Goal: Task Accomplishment & Management: Manage account settings

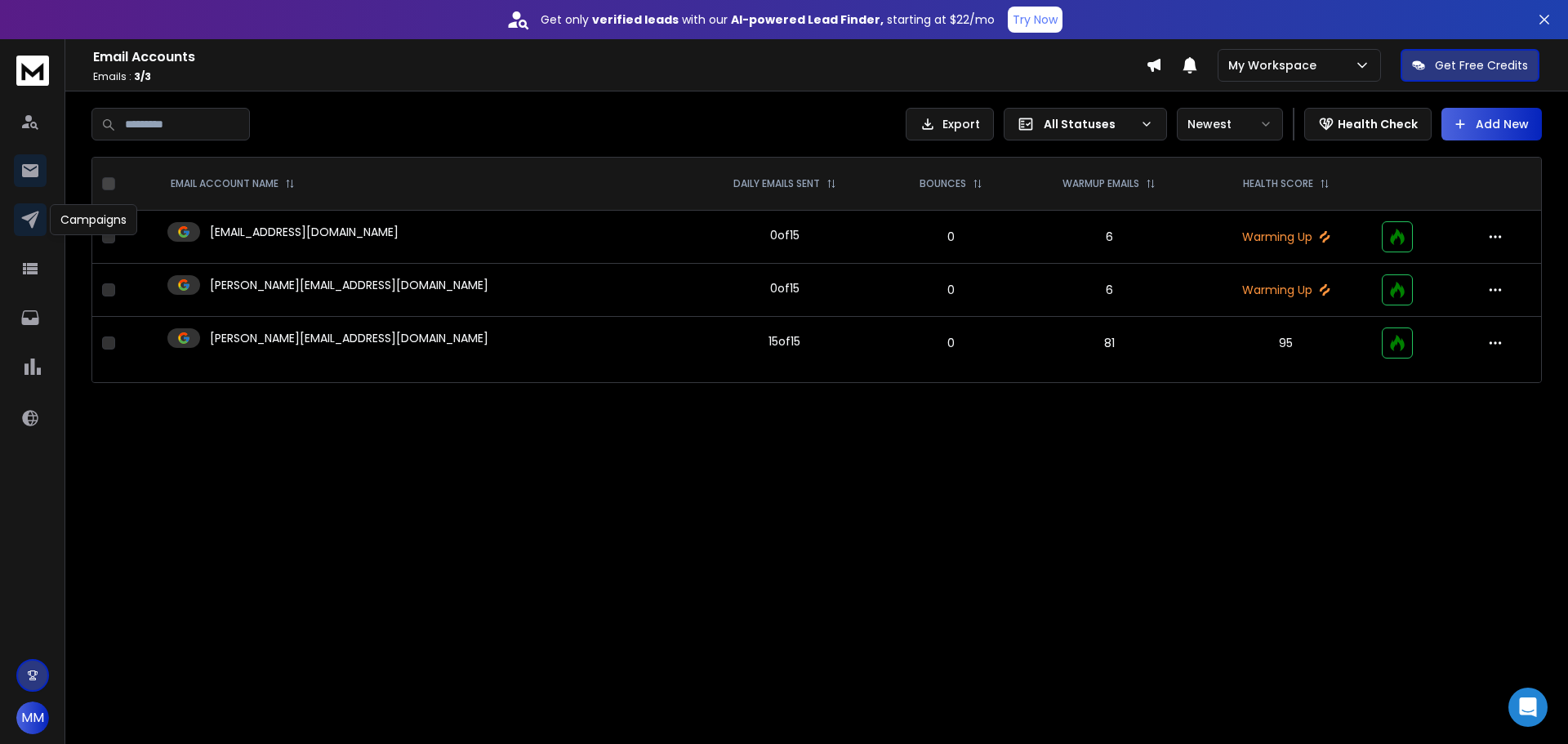
click at [28, 216] on icon at bounding box center [30, 219] width 17 height 17
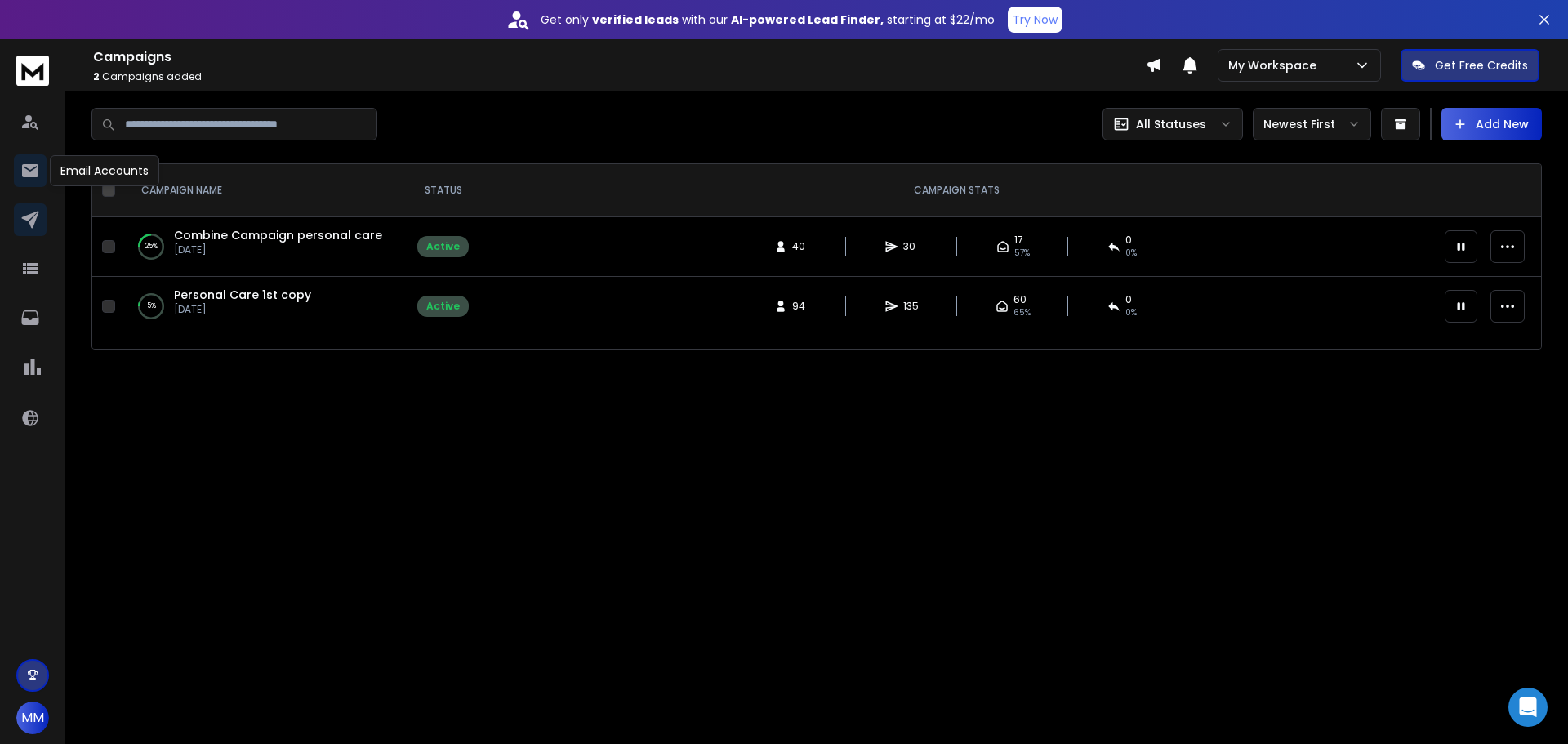
click at [28, 165] on icon at bounding box center [30, 170] width 16 height 13
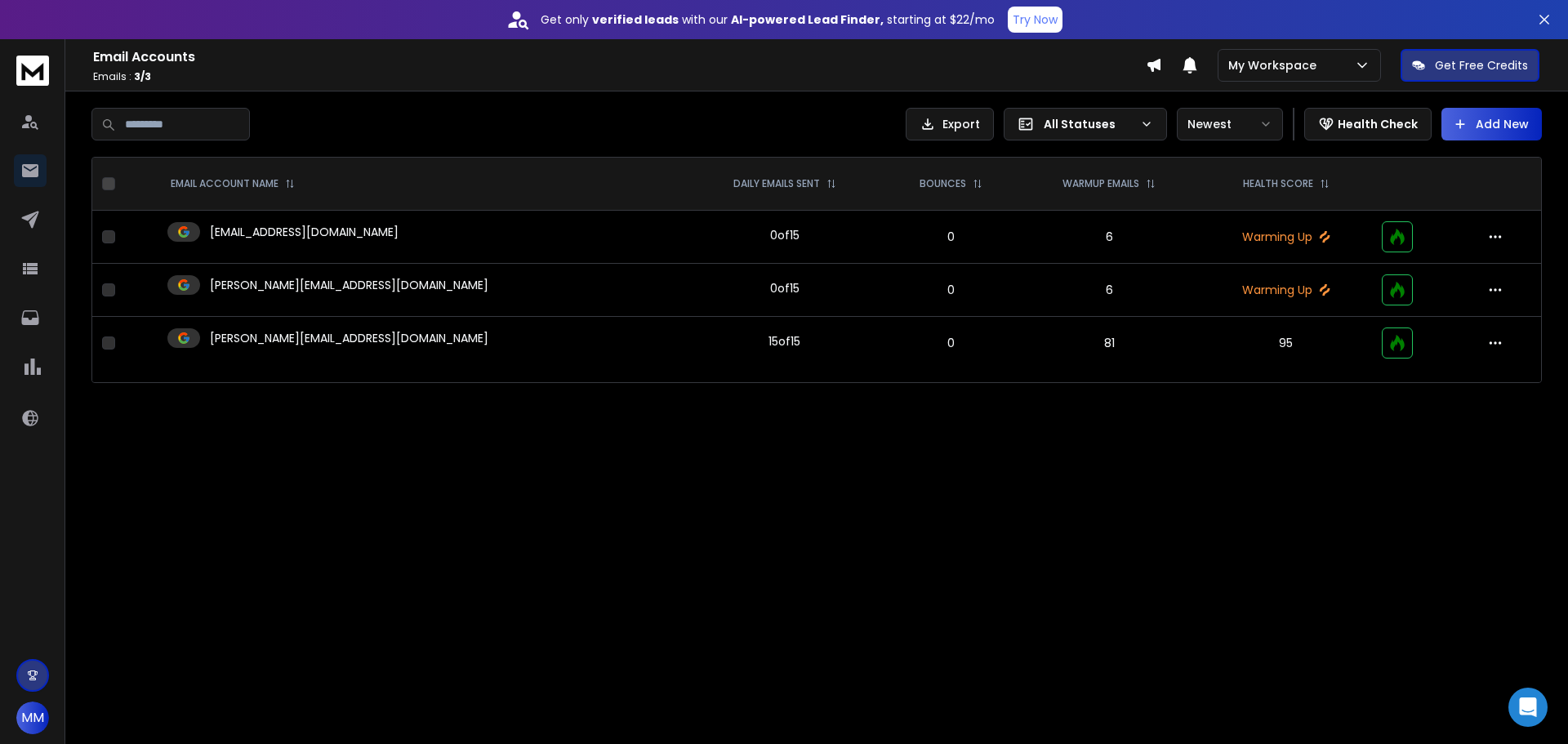
click at [770, 294] on div "0 of 15" at bounding box center [785, 288] width 30 height 16
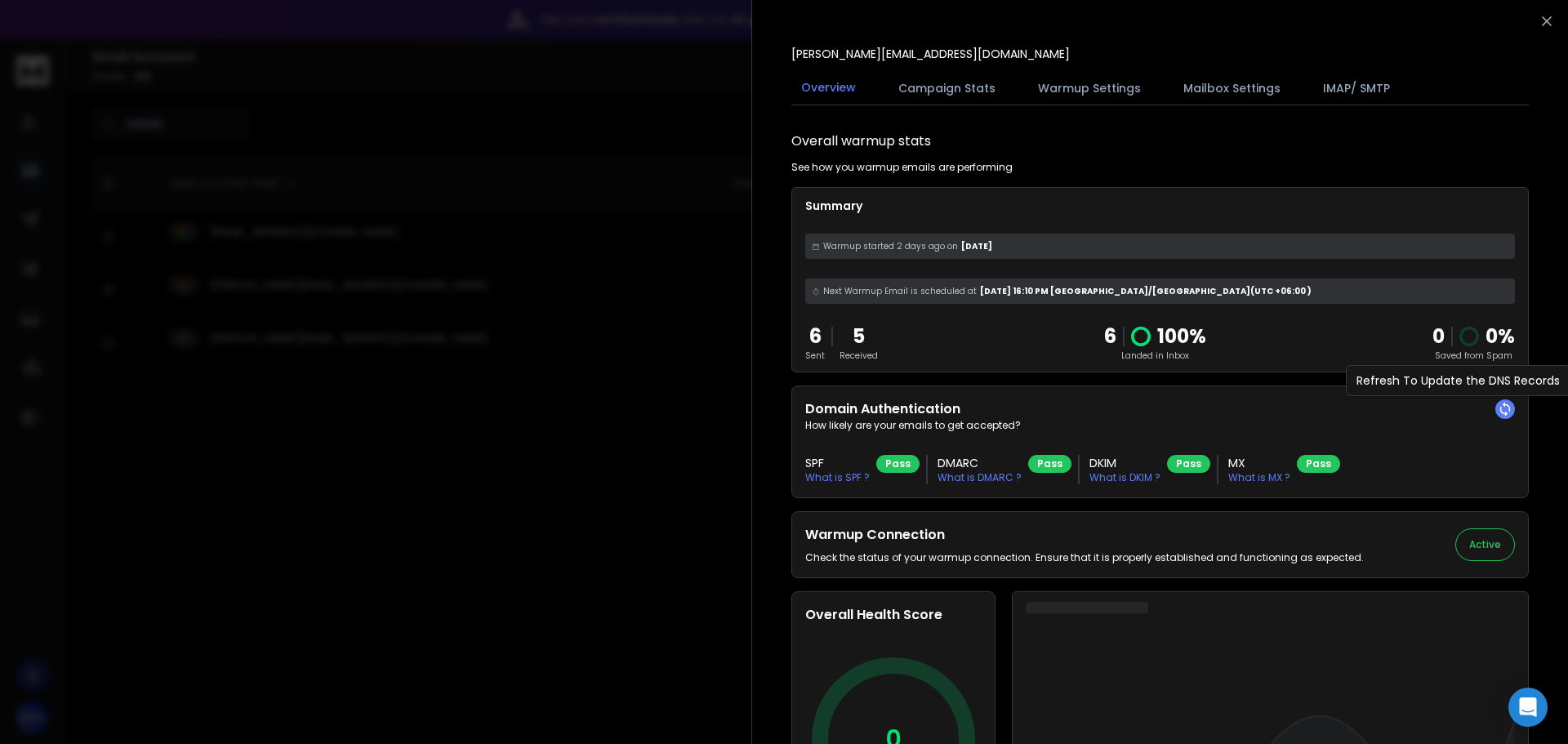
click at [1500, 413] on icon at bounding box center [1506, 409] width 11 height 14
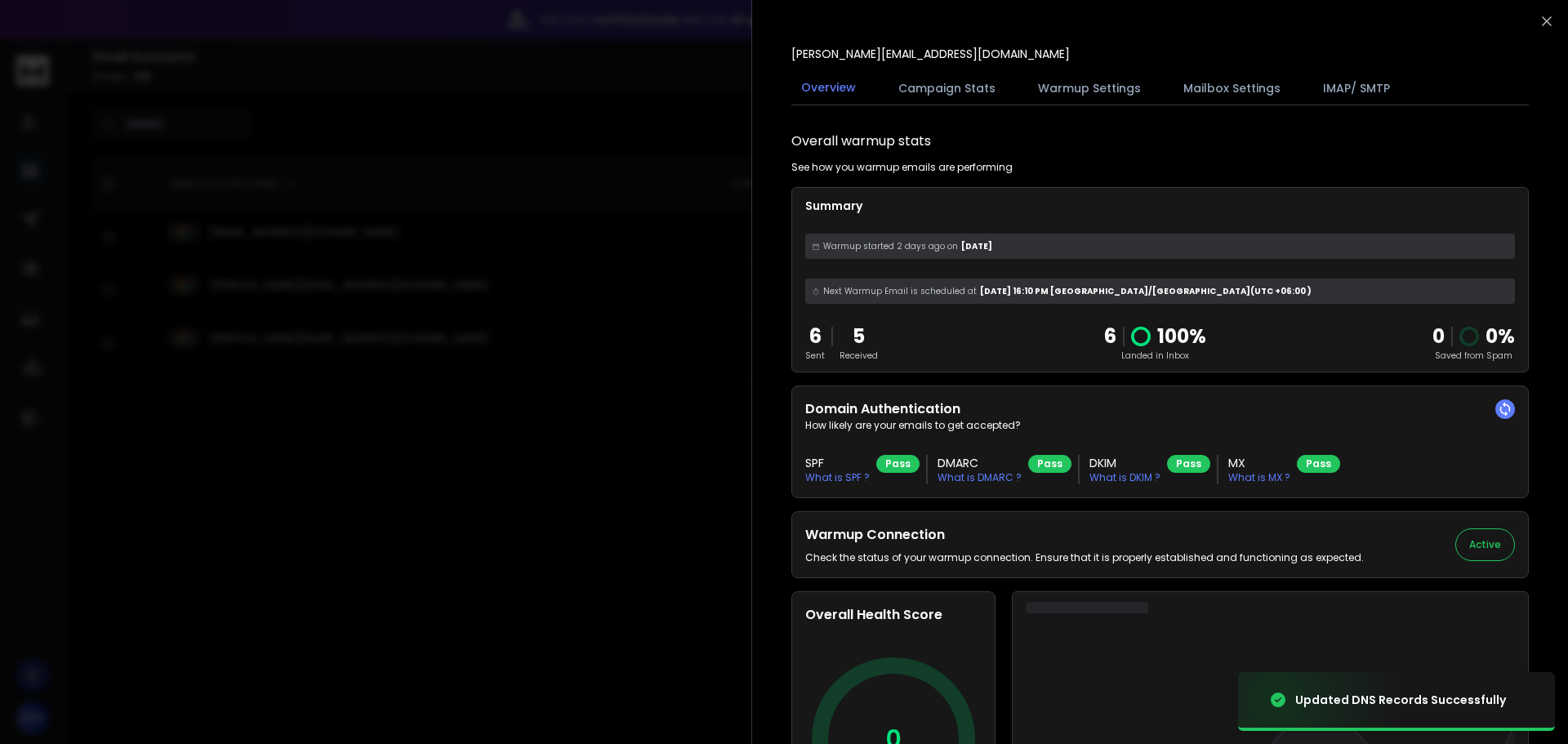
click at [1500, 413] on icon at bounding box center [1506, 409] width 11 height 14
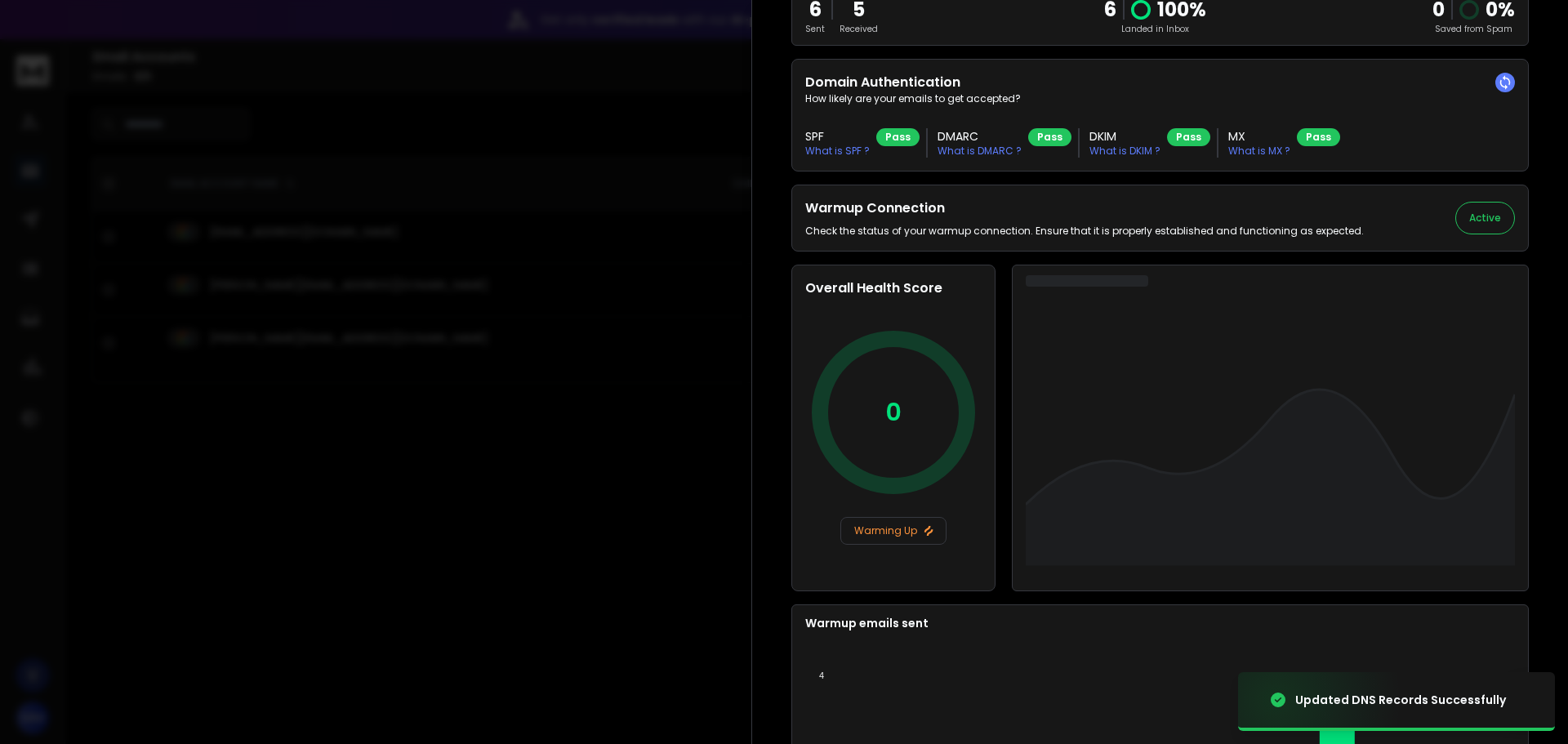
click at [1489, 212] on button "Active" at bounding box center [1485, 218] width 60 height 32
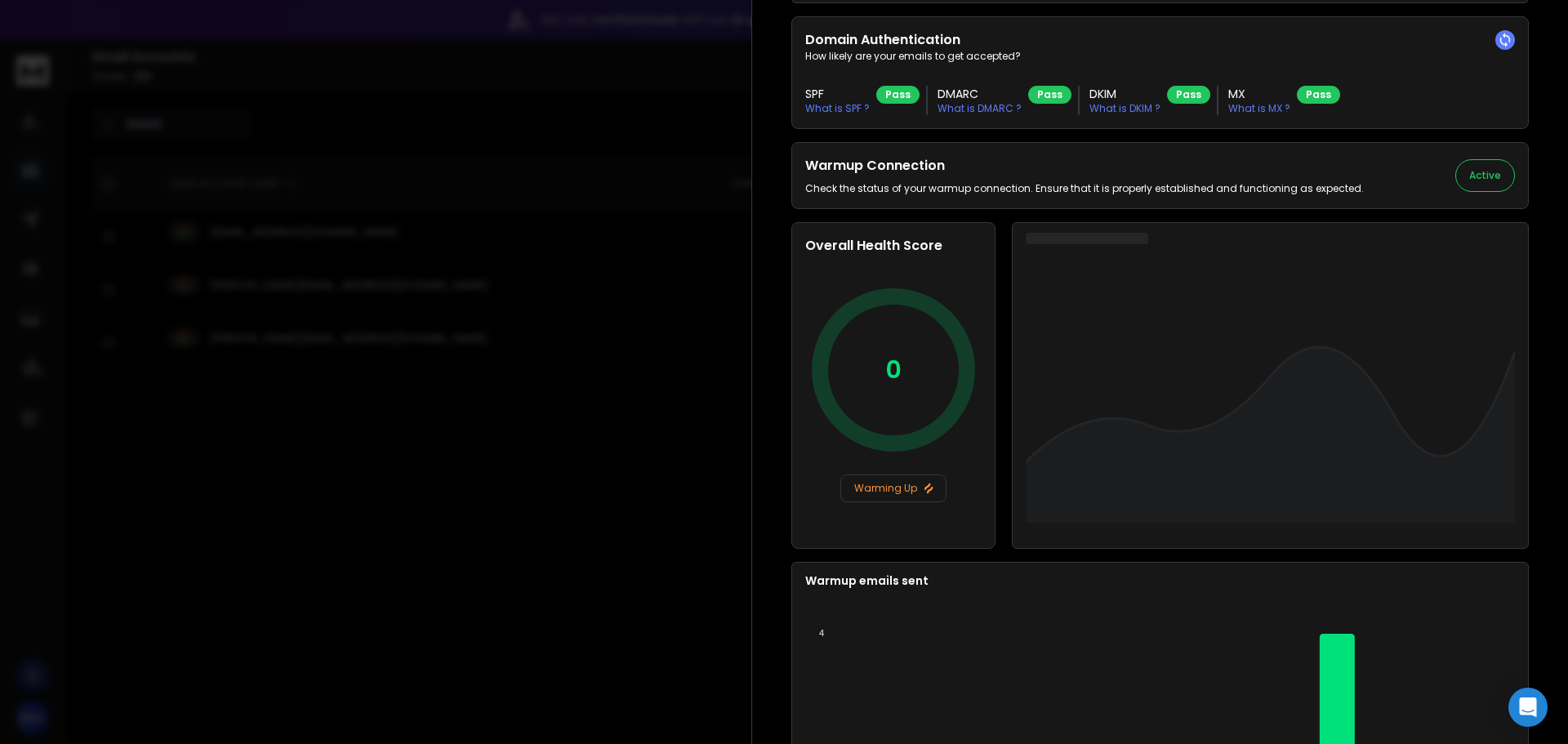
scroll to position [262, 0]
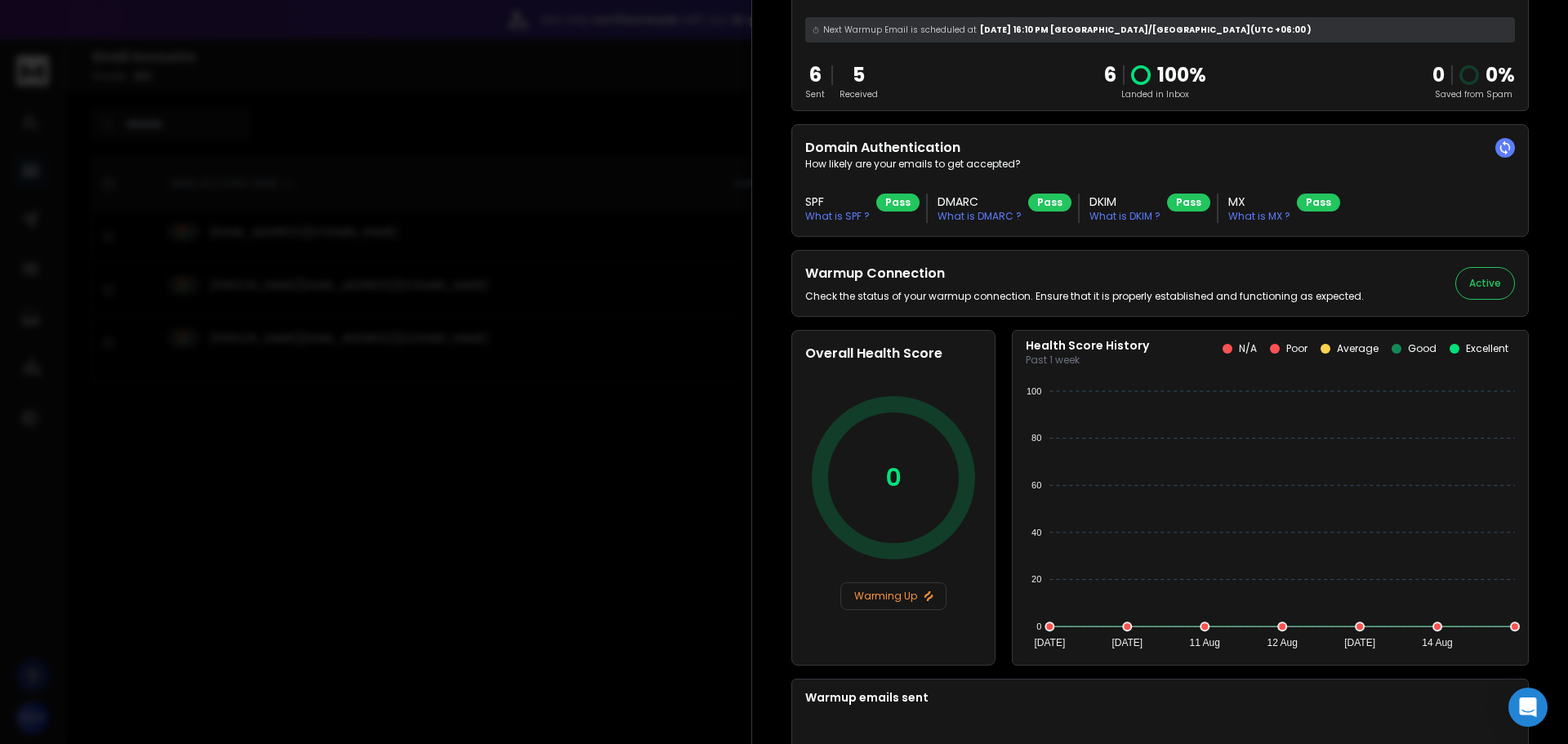
click at [398, 549] on div at bounding box center [784, 372] width 1568 height 744
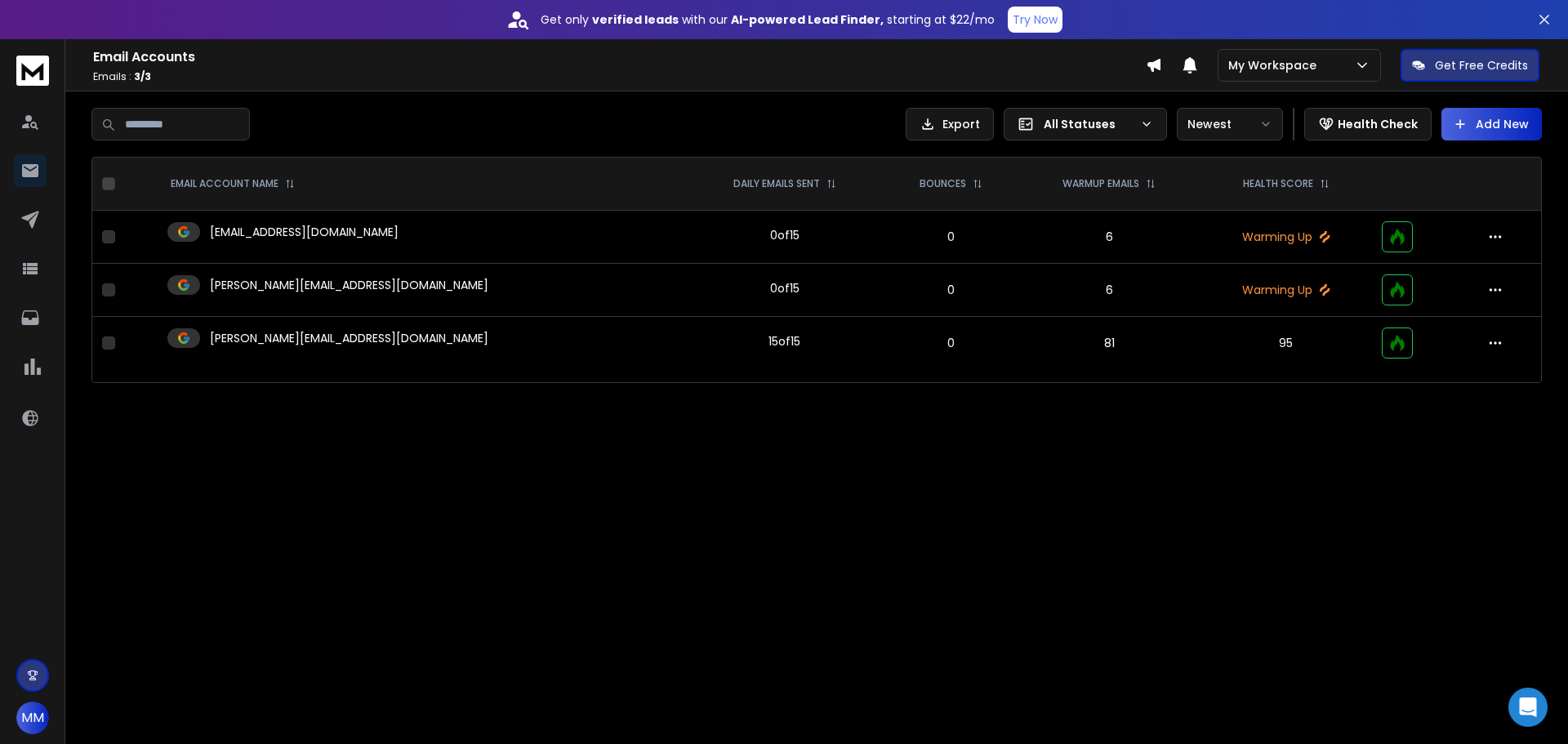
click at [289, 232] on p "[EMAIL_ADDRESS][DOMAIN_NAME]" at bounding box center [304, 232] width 189 height 16
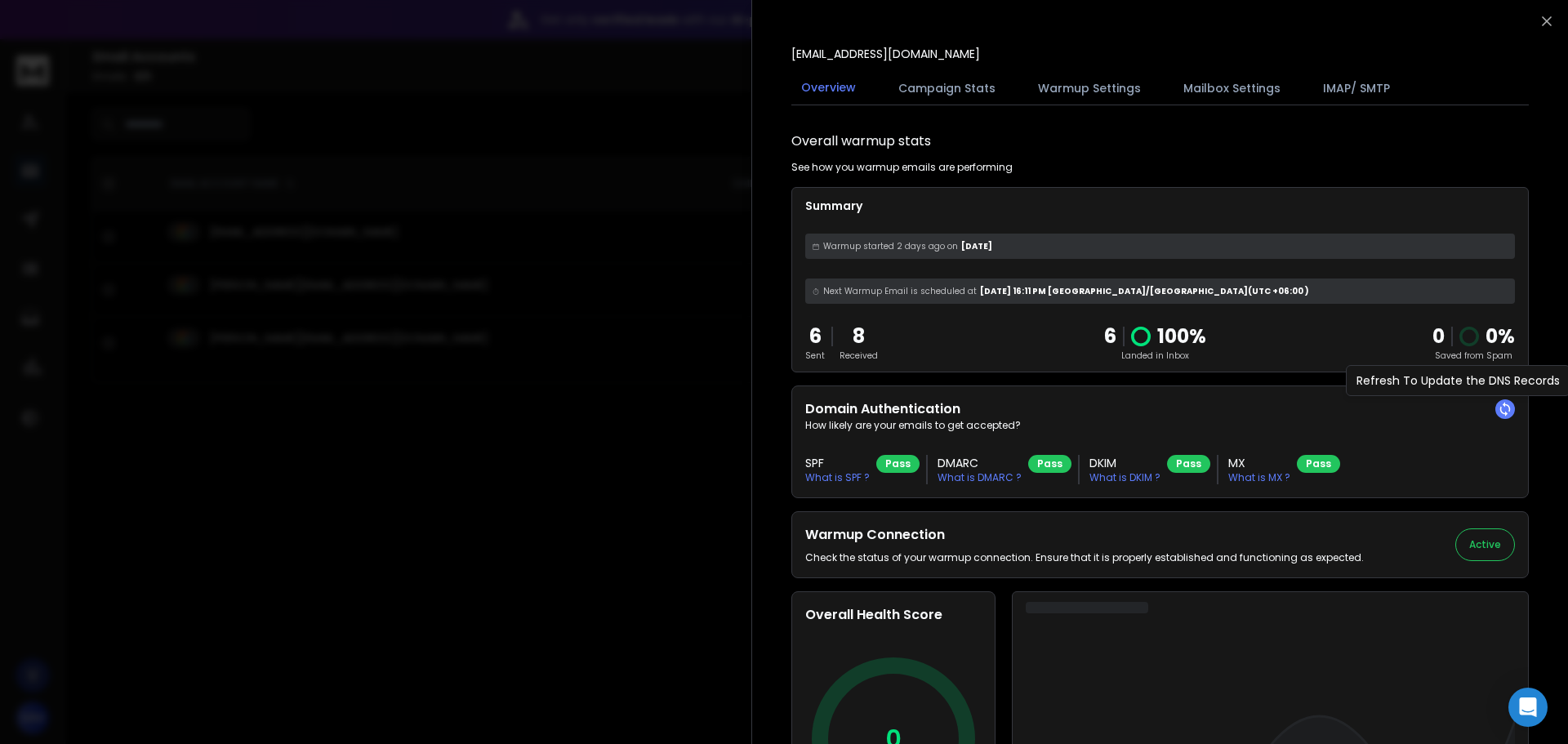
click at [1504, 409] on icon at bounding box center [1506, 409] width 11 height 14
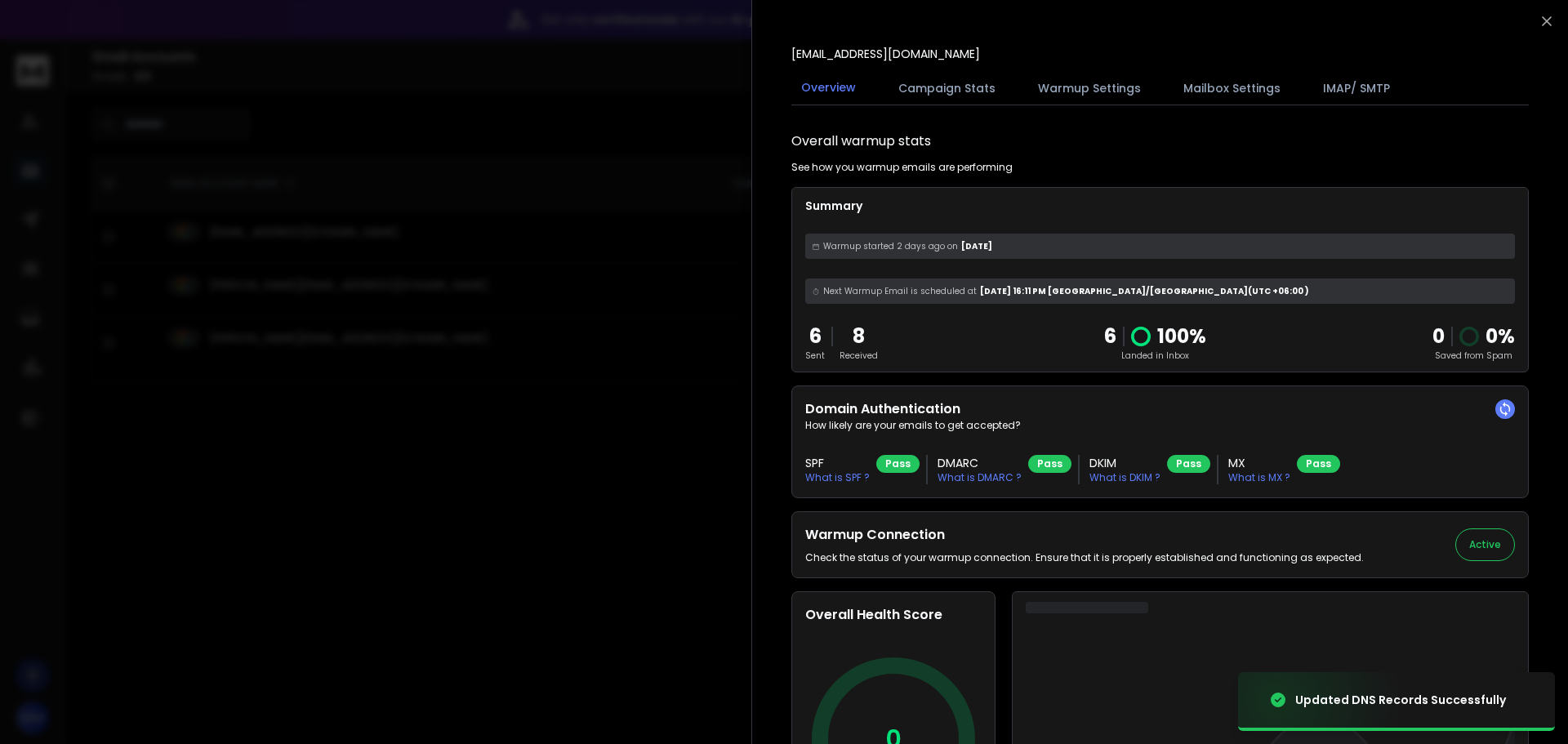
click at [1488, 541] on button "Active" at bounding box center [1485, 545] width 60 height 32
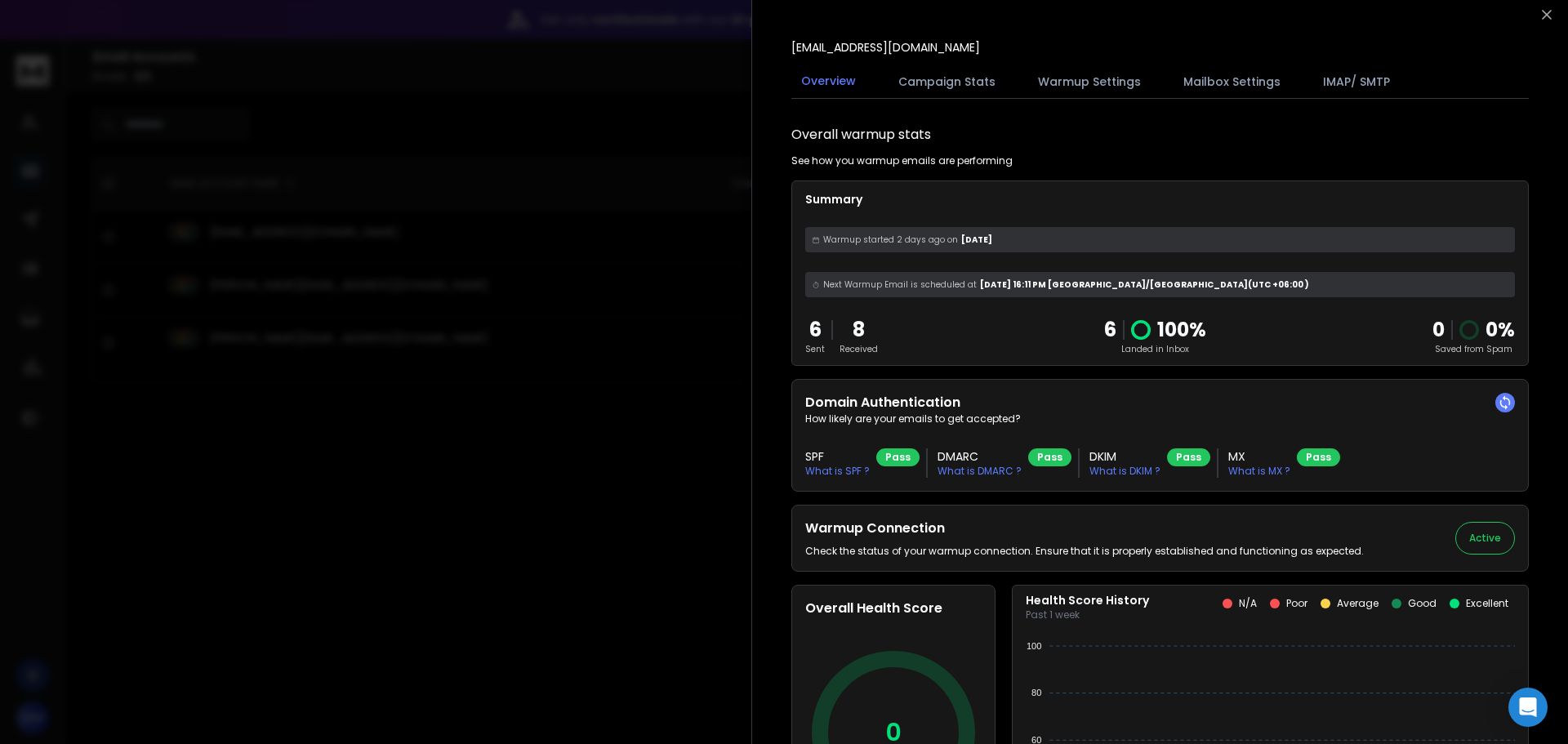
scroll to position [0, 0]
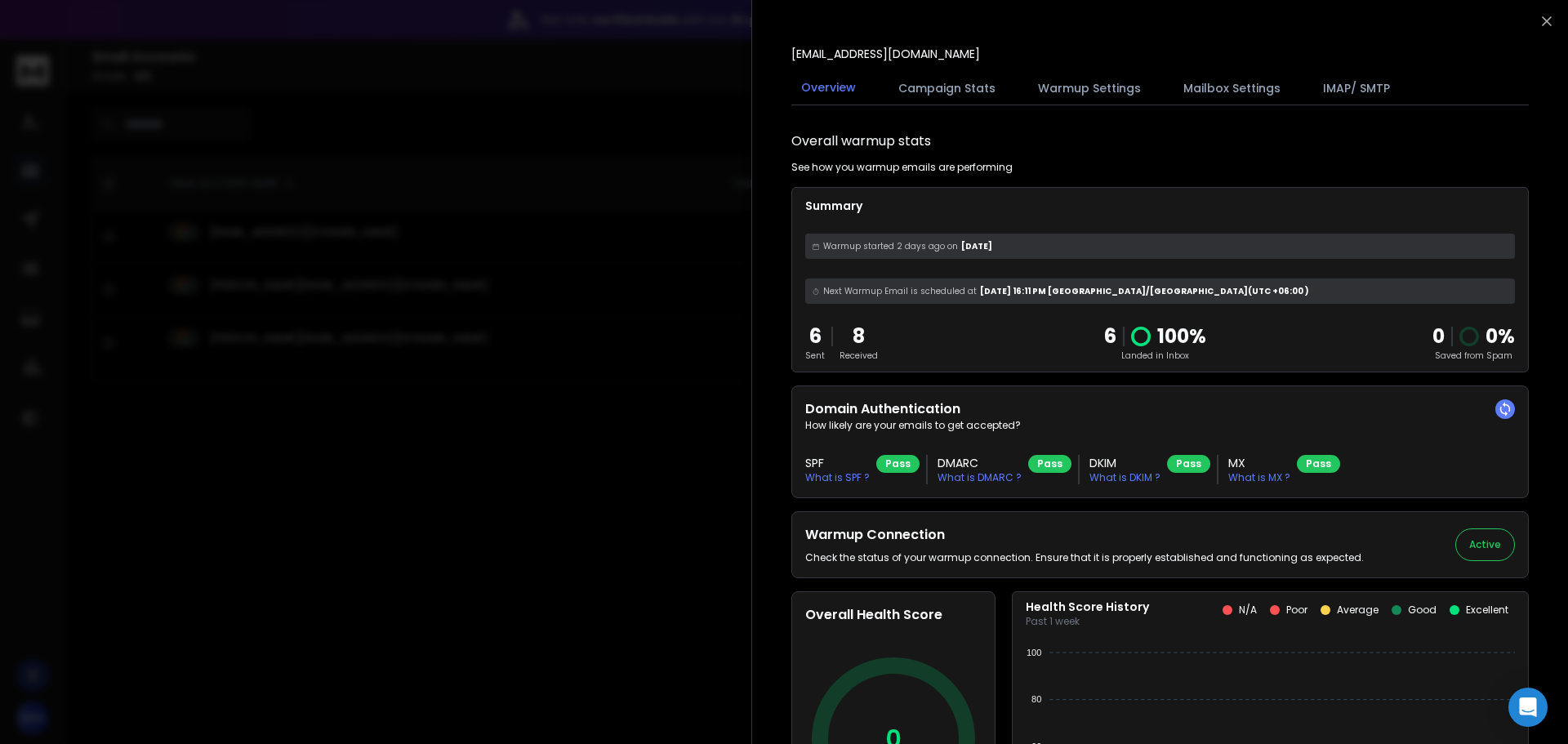
click at [955, 78] on button "Campaign Stats" at bounding box center [946, 88] width 116 height 36
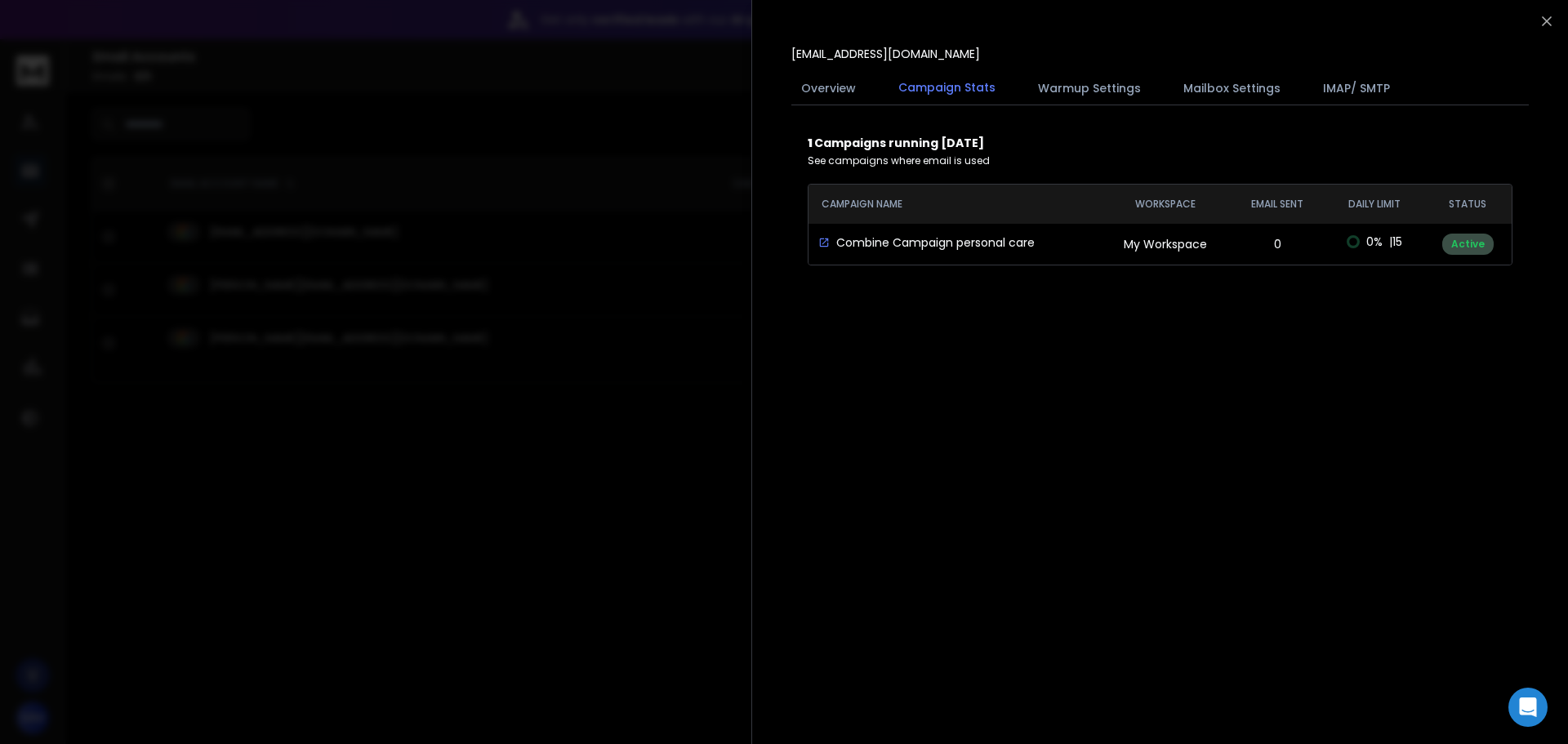
click at [1136, 82] on button "Warmup Settings" at bounding box center [1090, 88] width 123 height 36
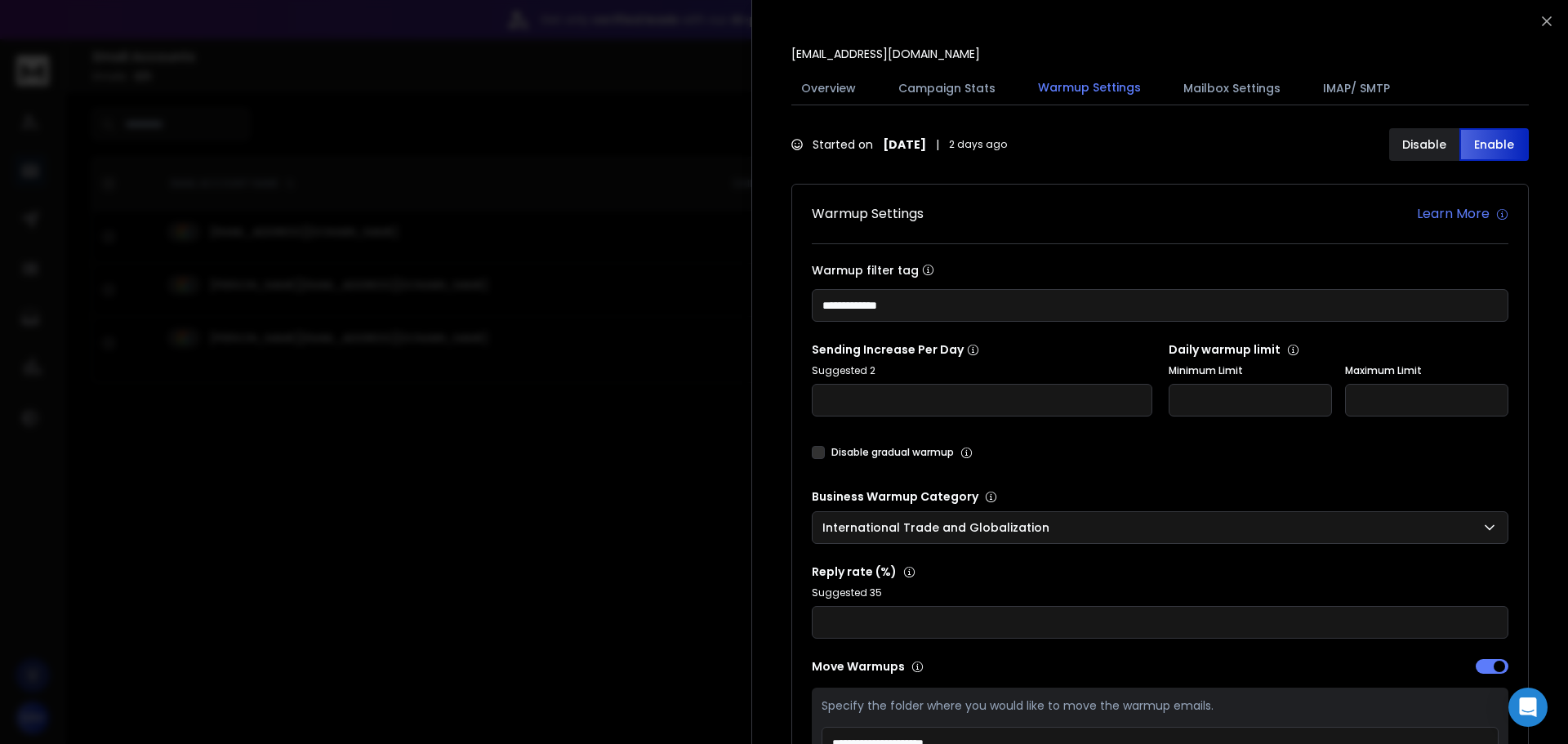
click at [1192, 77] on button "Mailbox Settings" at bounding box center [1231, 88] width 116 height 36
